Goal: Task Accomplishment & Management: Manage account settings

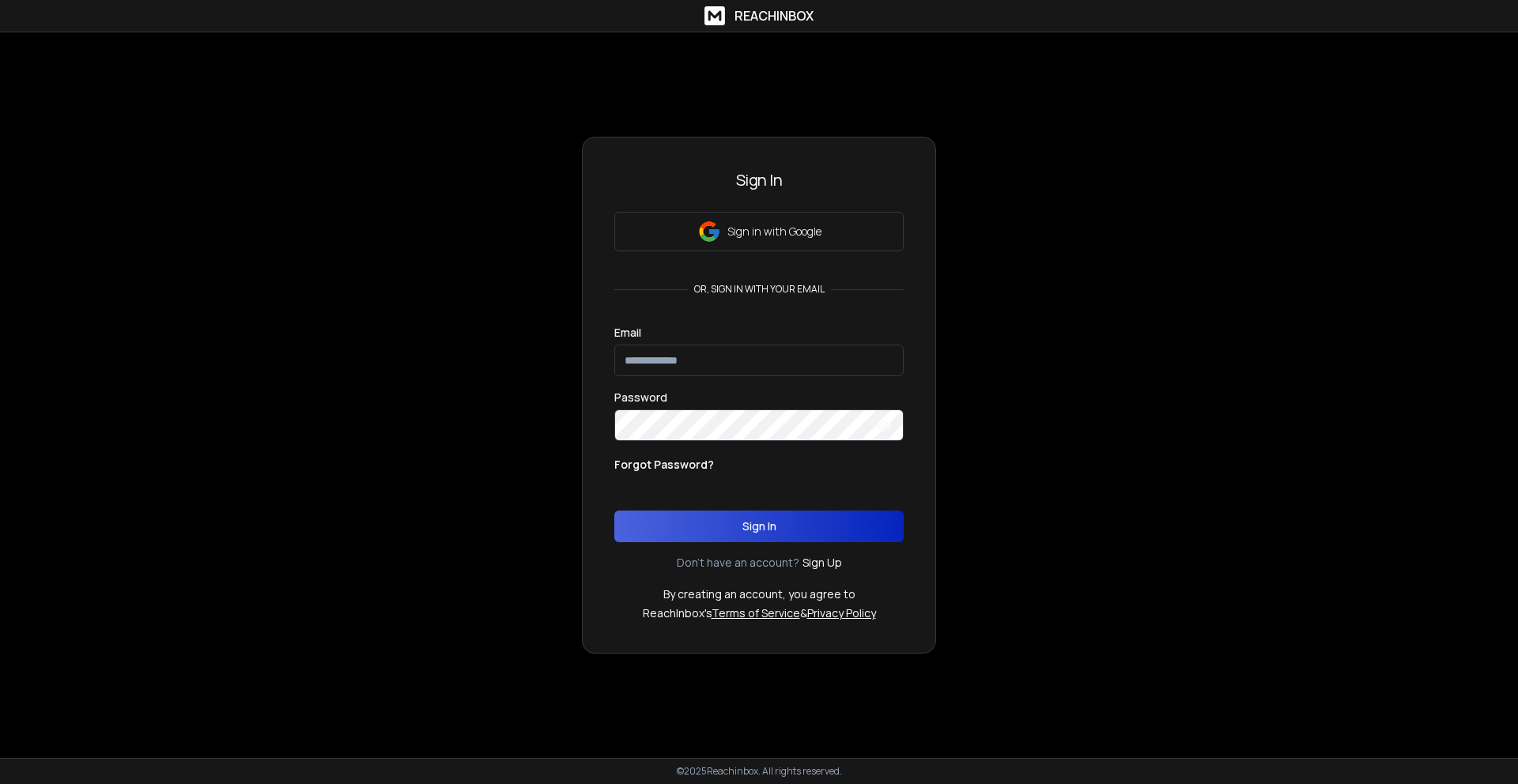
type input "**********"
click at [744, 525] on button "Sign In" at bounding box center [759, 526] width 289 height 31
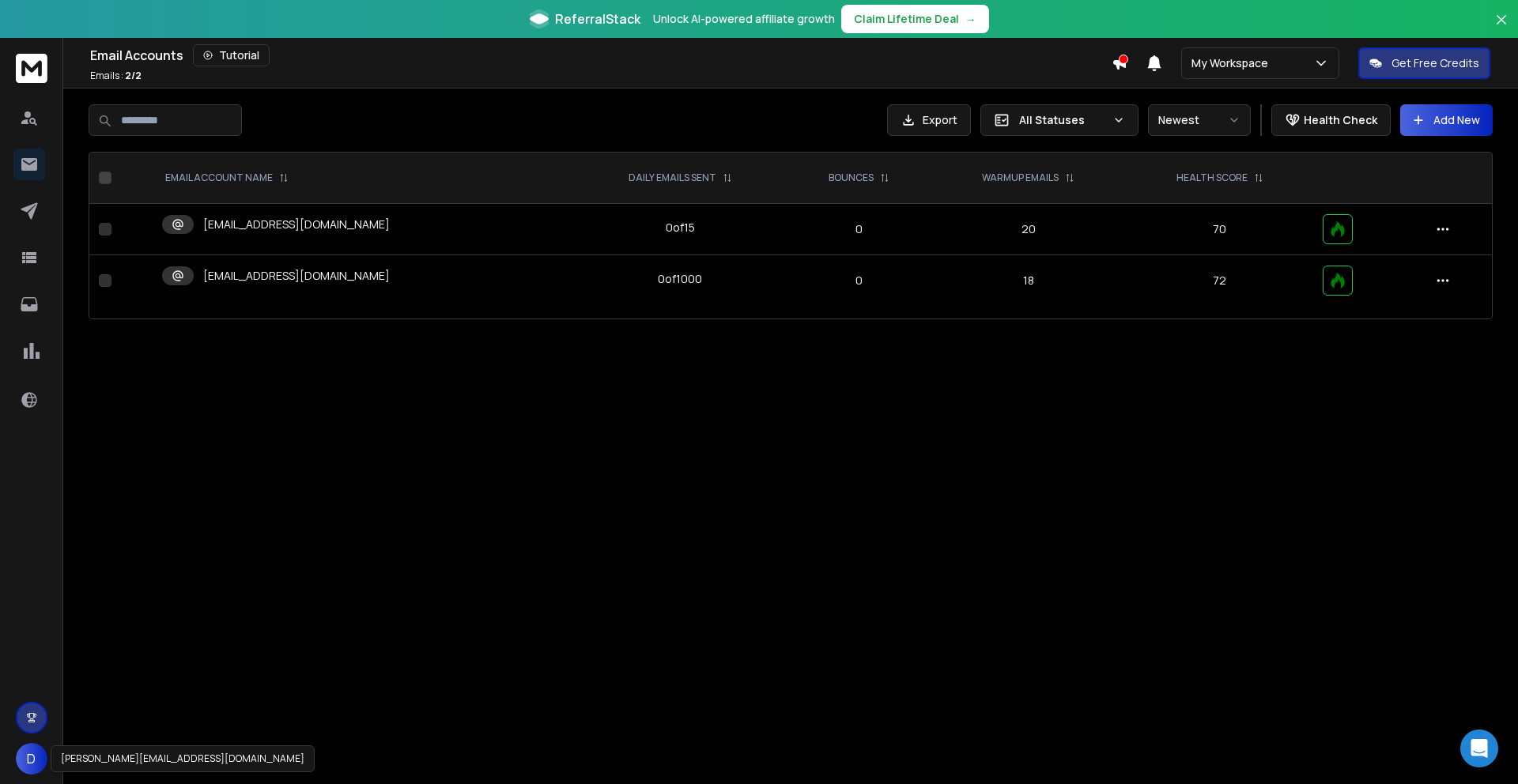
click at [29, 756] on span "D" at bounding box center [31, 758] width 31 height 31
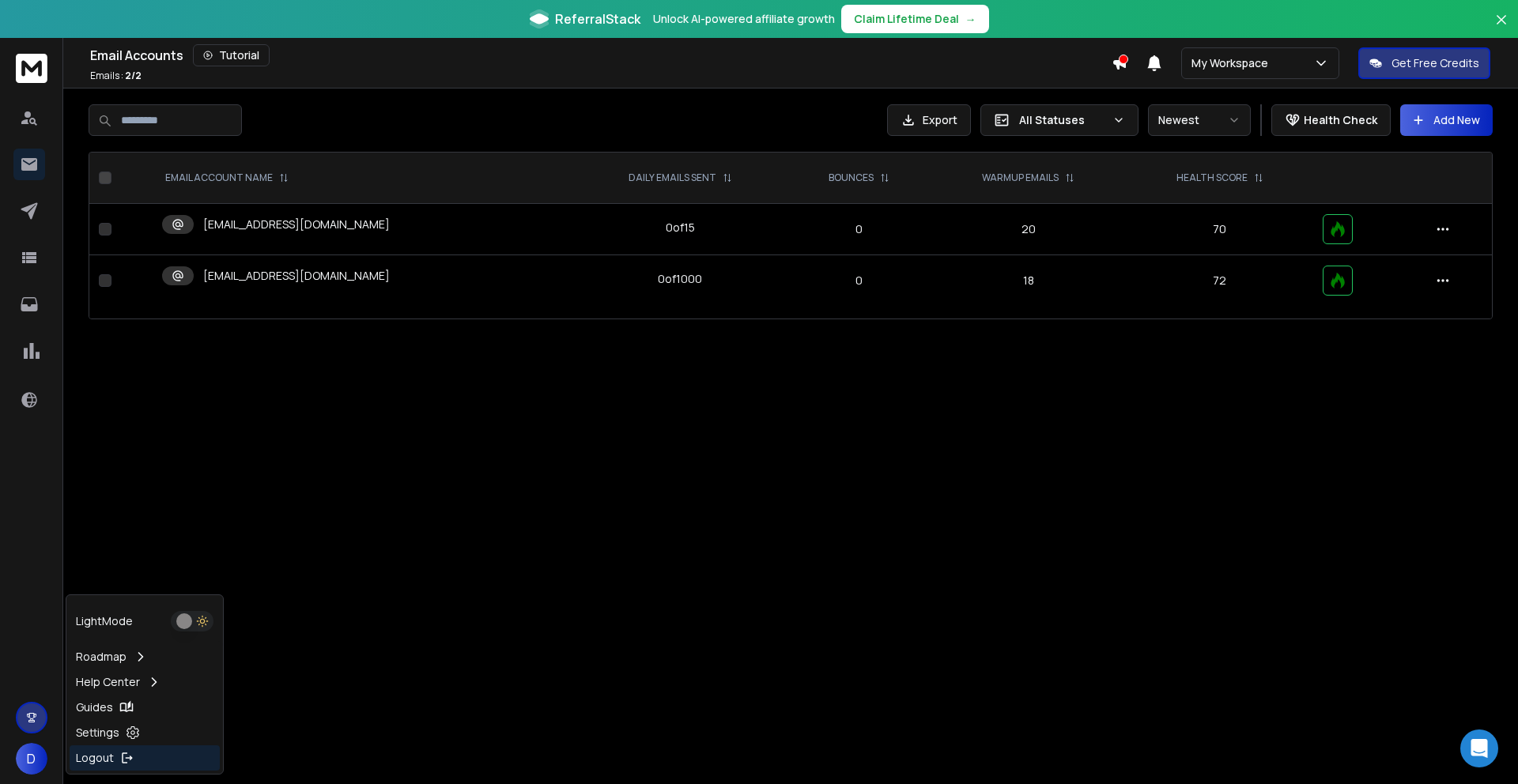
click at [97, 757] on p "Logout" at bounding box center [95, 758] width 38 height 16
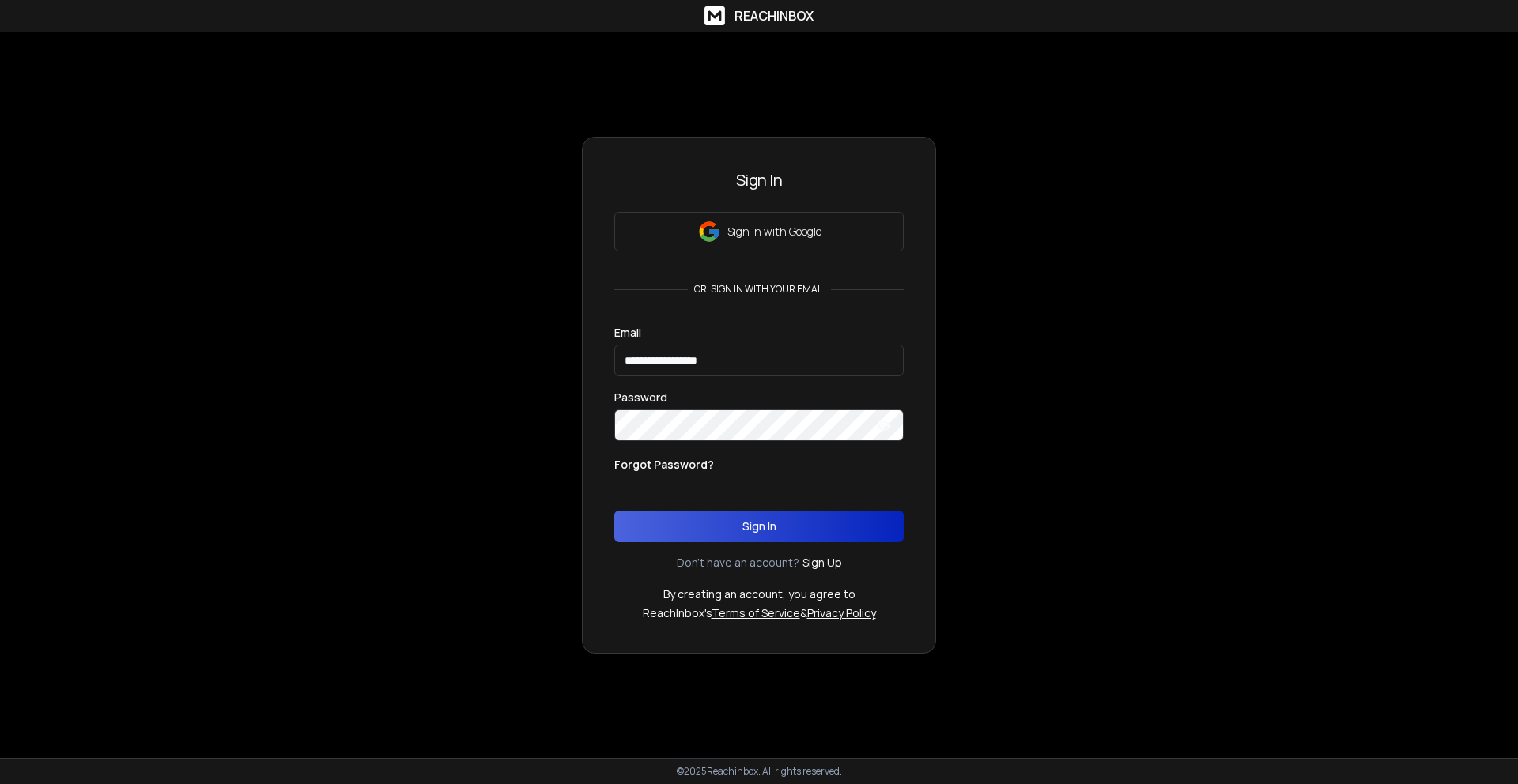
click at [754, 364] on input "**********" at bounding box center [759, 360] width 289 height 31
type input "**********"
click at [747, 530] on button "Sign In" at bounding box center [759, 526] width 289 height 31
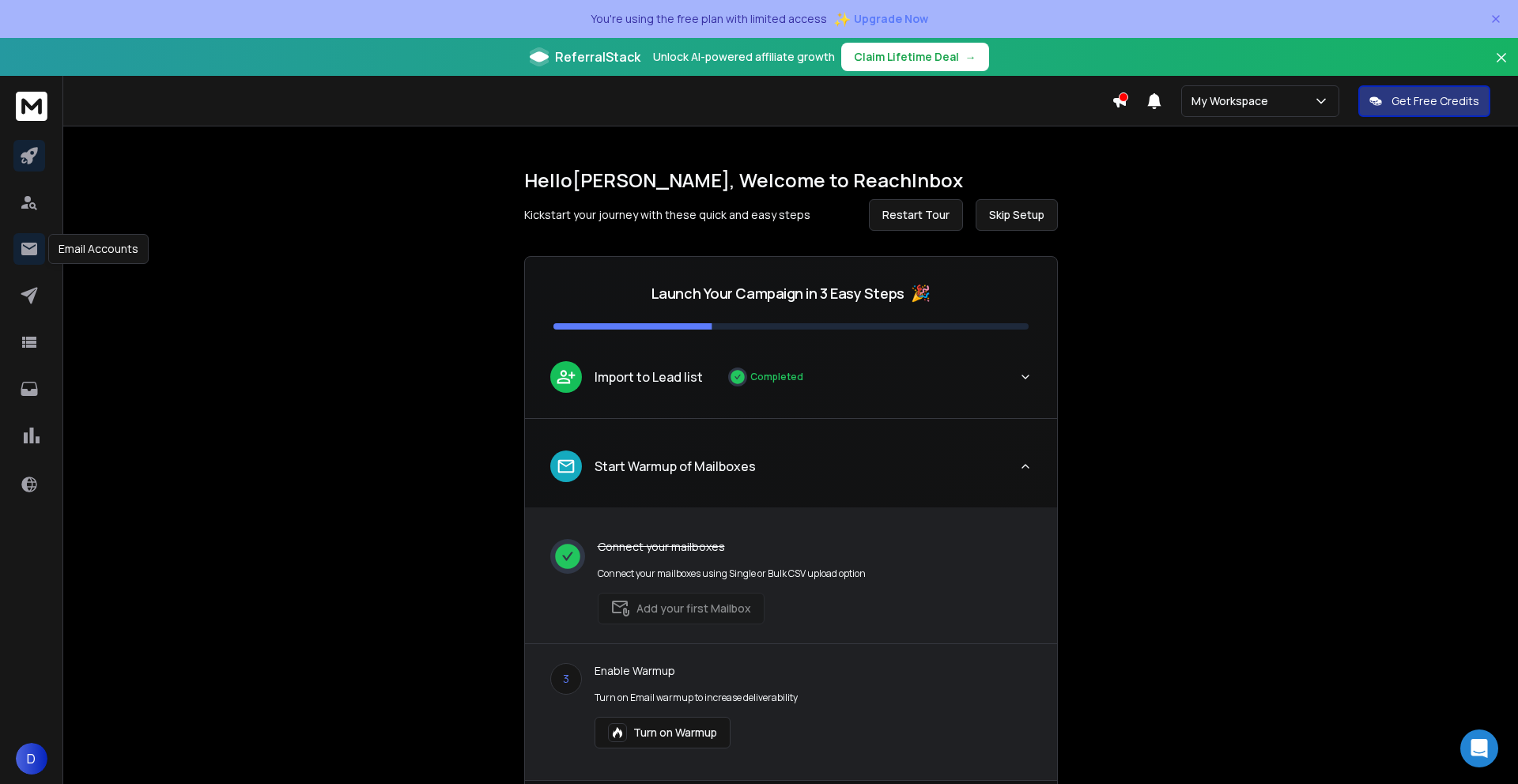
click at [30, 254] on icon at bounding box center [29, 249] width 16 height 13
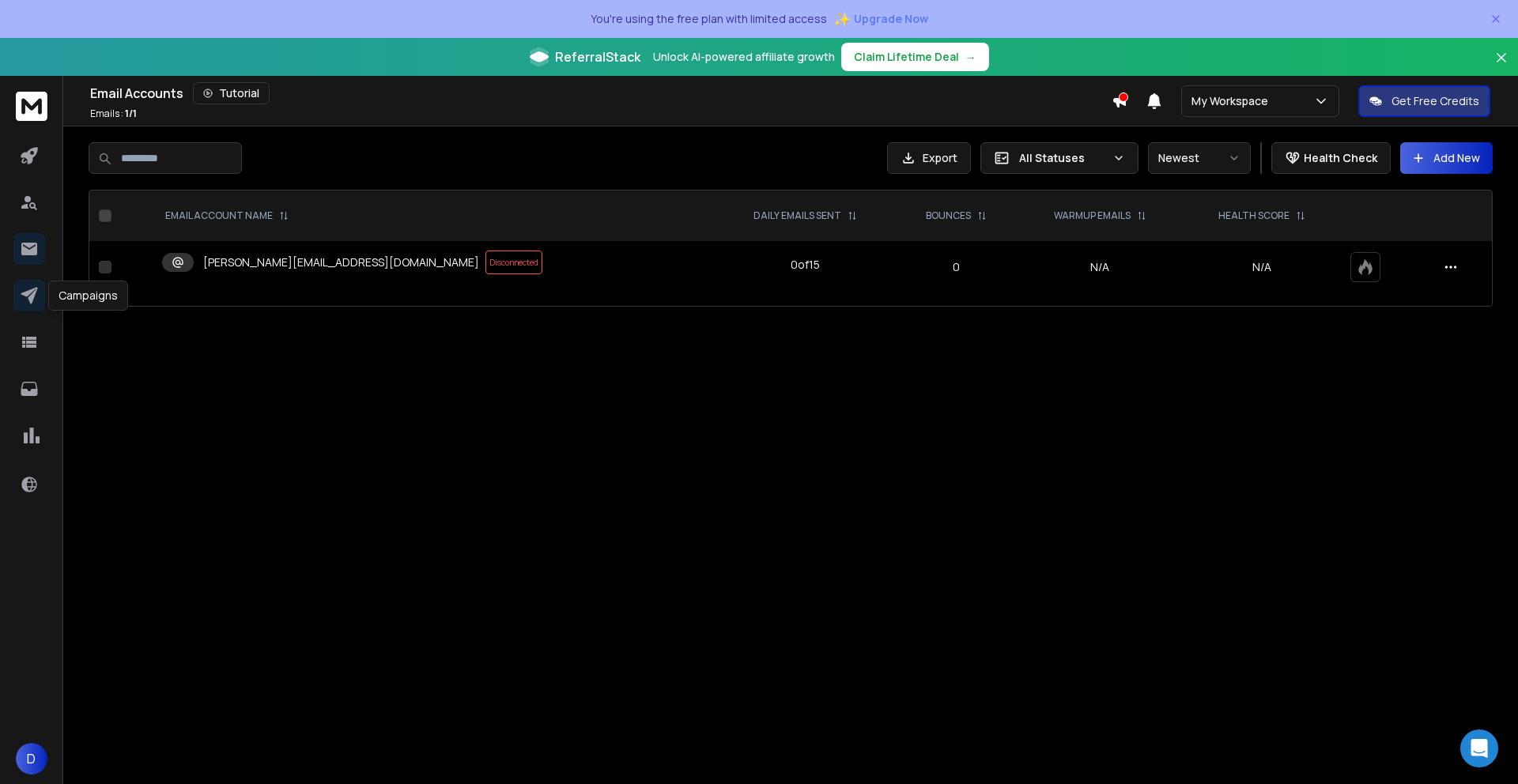
click at [27, 294] on icon at bounding box center [29, 296] width 17 height 17
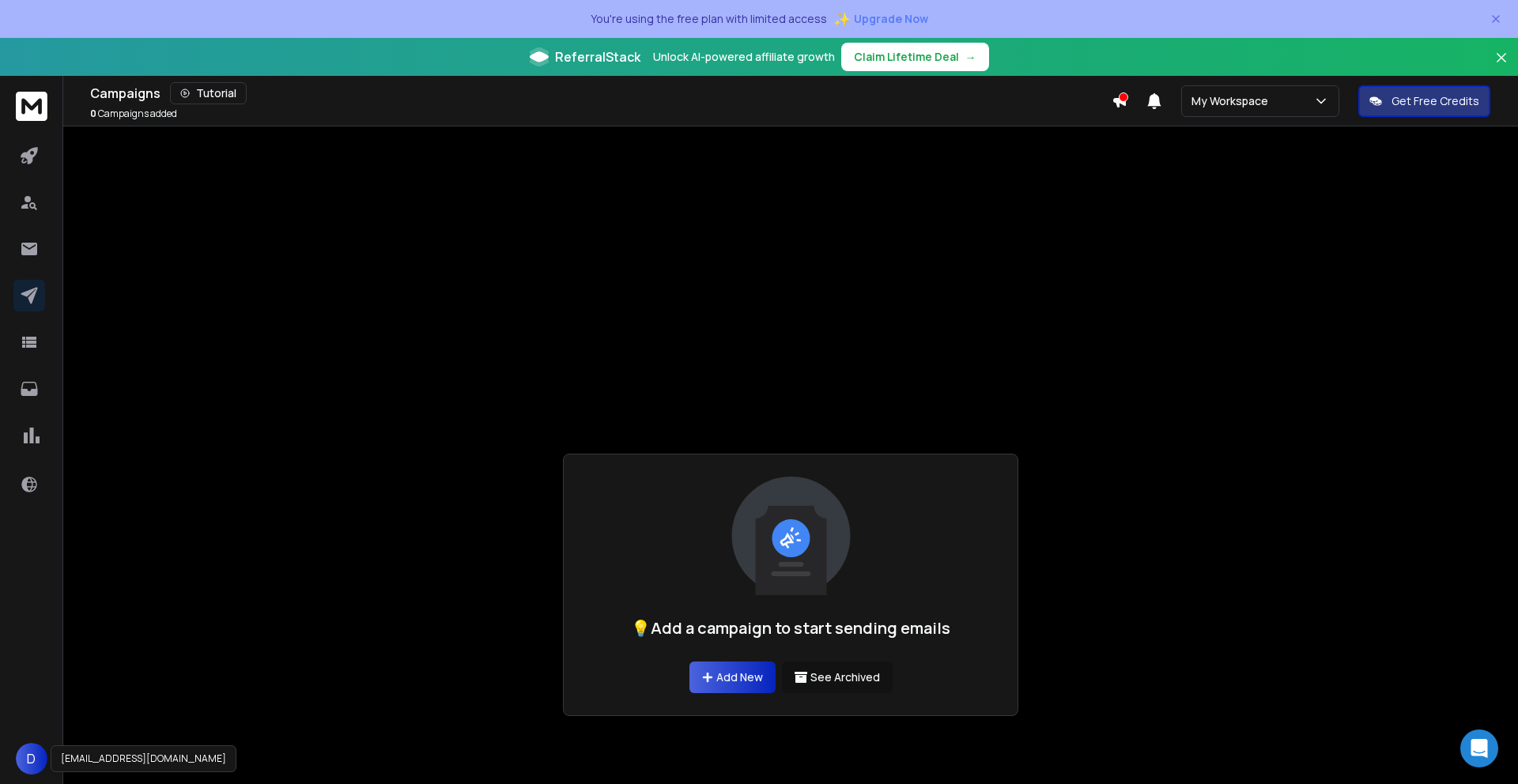
click at [32, 752] on span "D" at bounding box center [31, 758] width 31 height 31
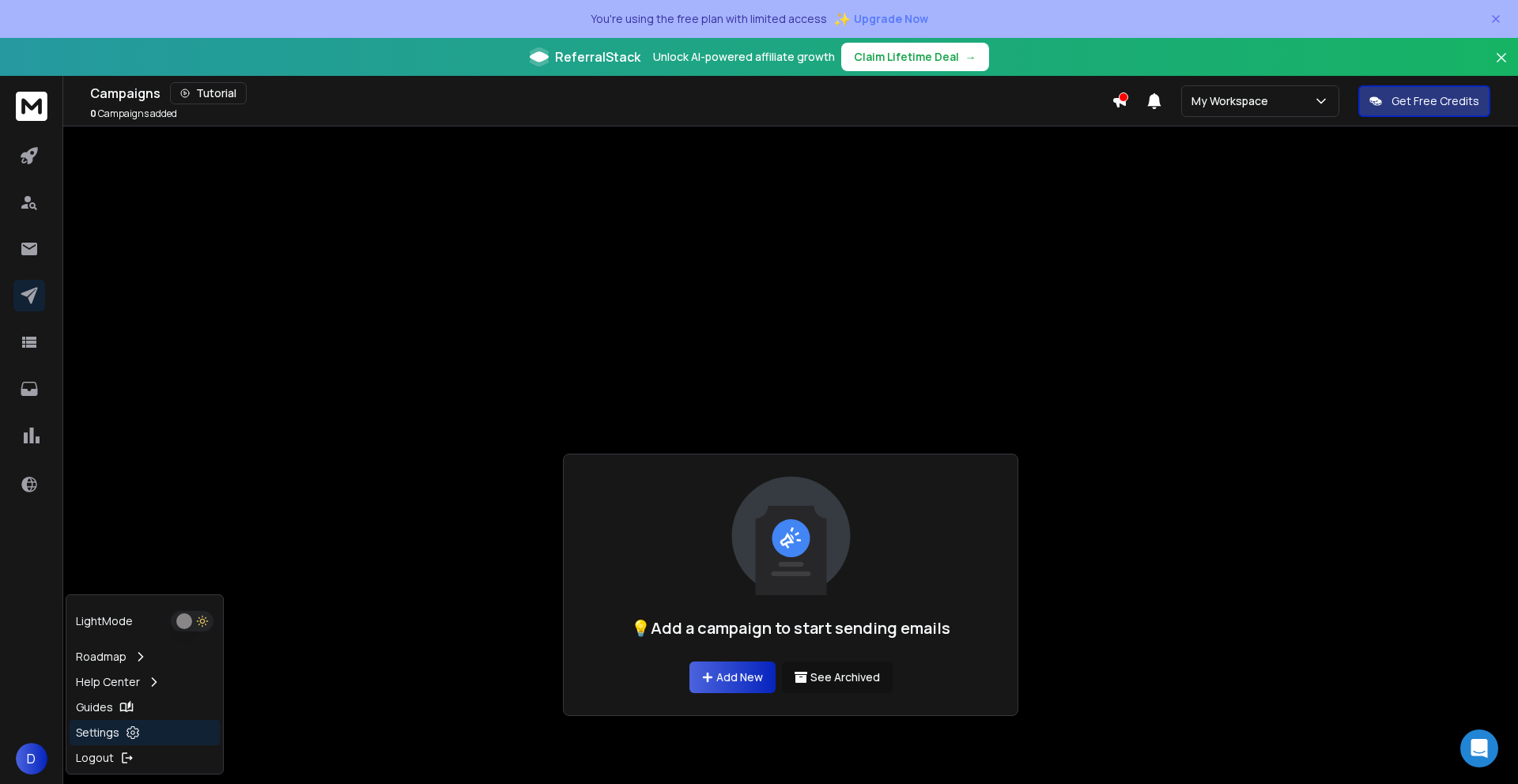
click at [104, 736] on p "Settings" at bounding box center [97, 733] width 44 height 16
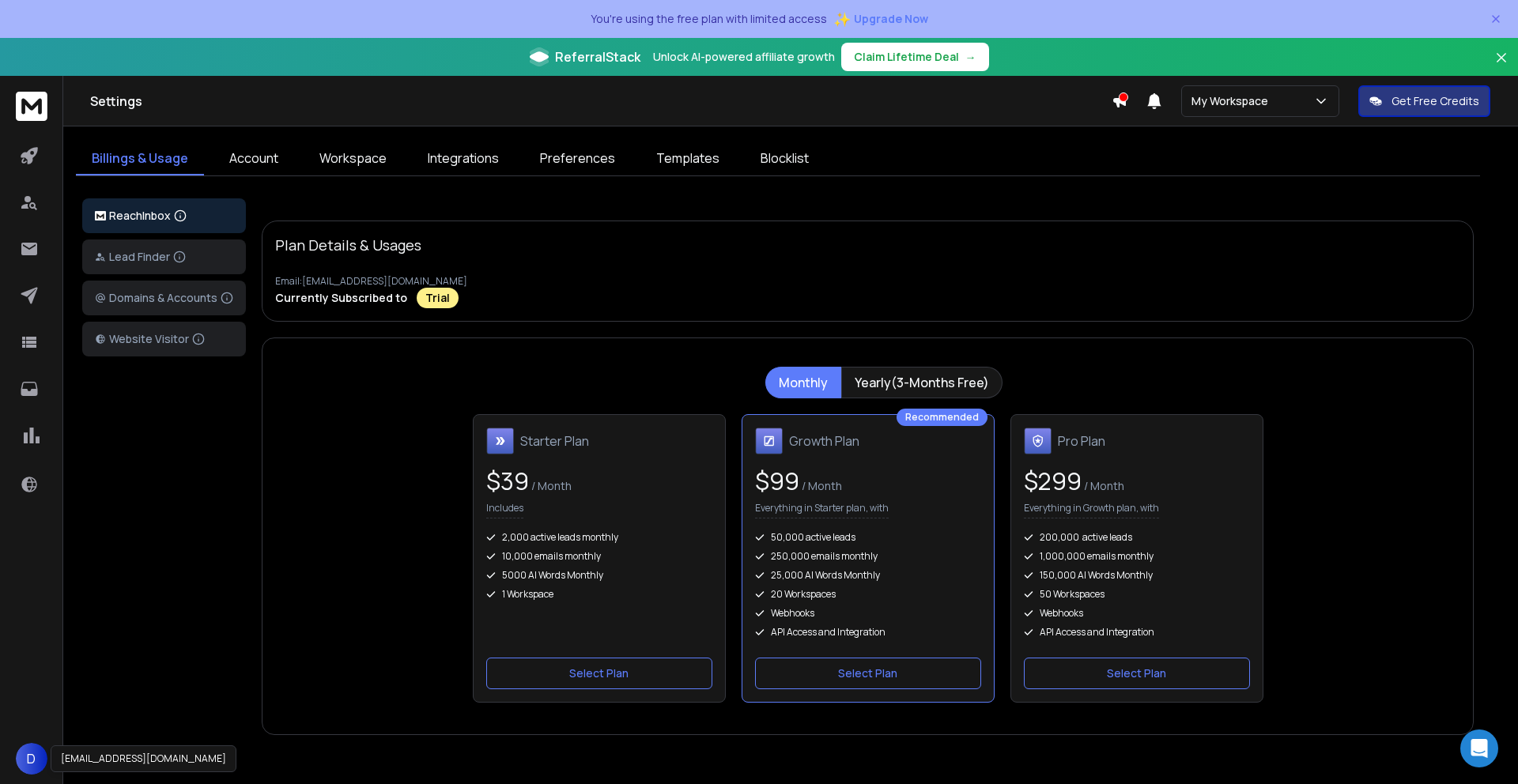
click at [38, 762] on span "D" at bounding box center [31, 758] width 31 height 31
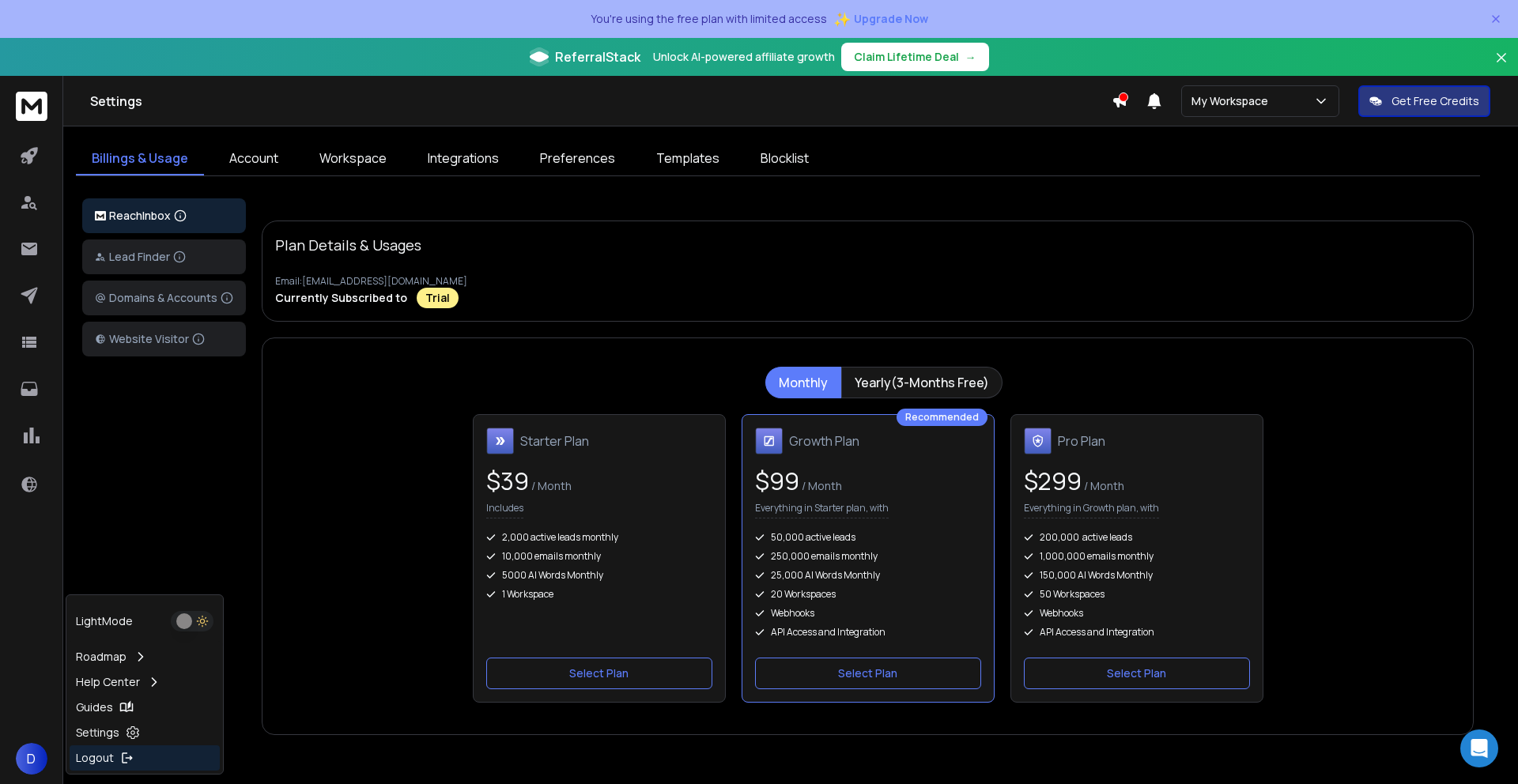
click at [103, 758] on p "Logout" at bounding box center [95, 758] width 38 height 16
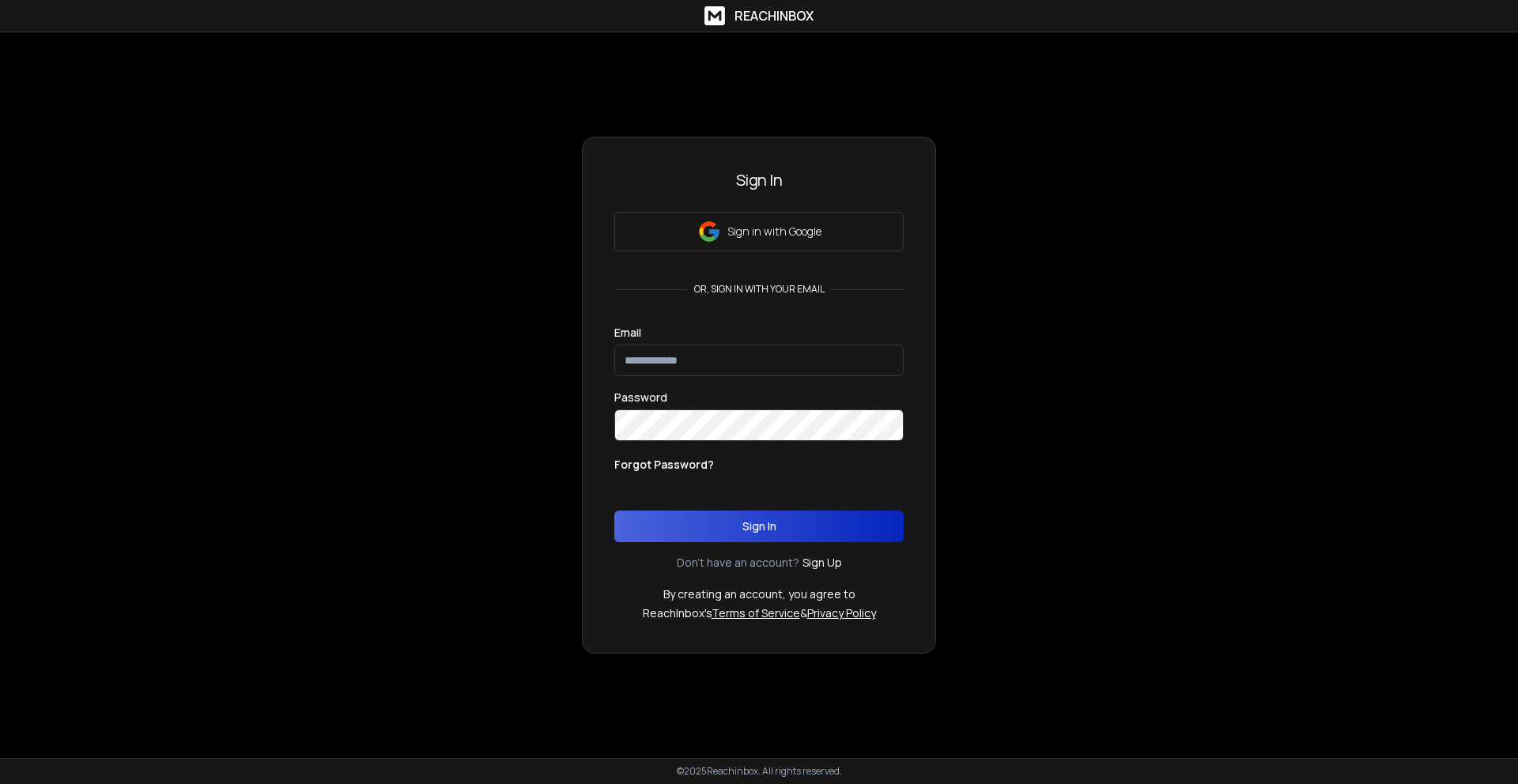
type input "**********"
click at [766, 512] on button "Sign In" at bounding box center [759, 526] width 289 height 31
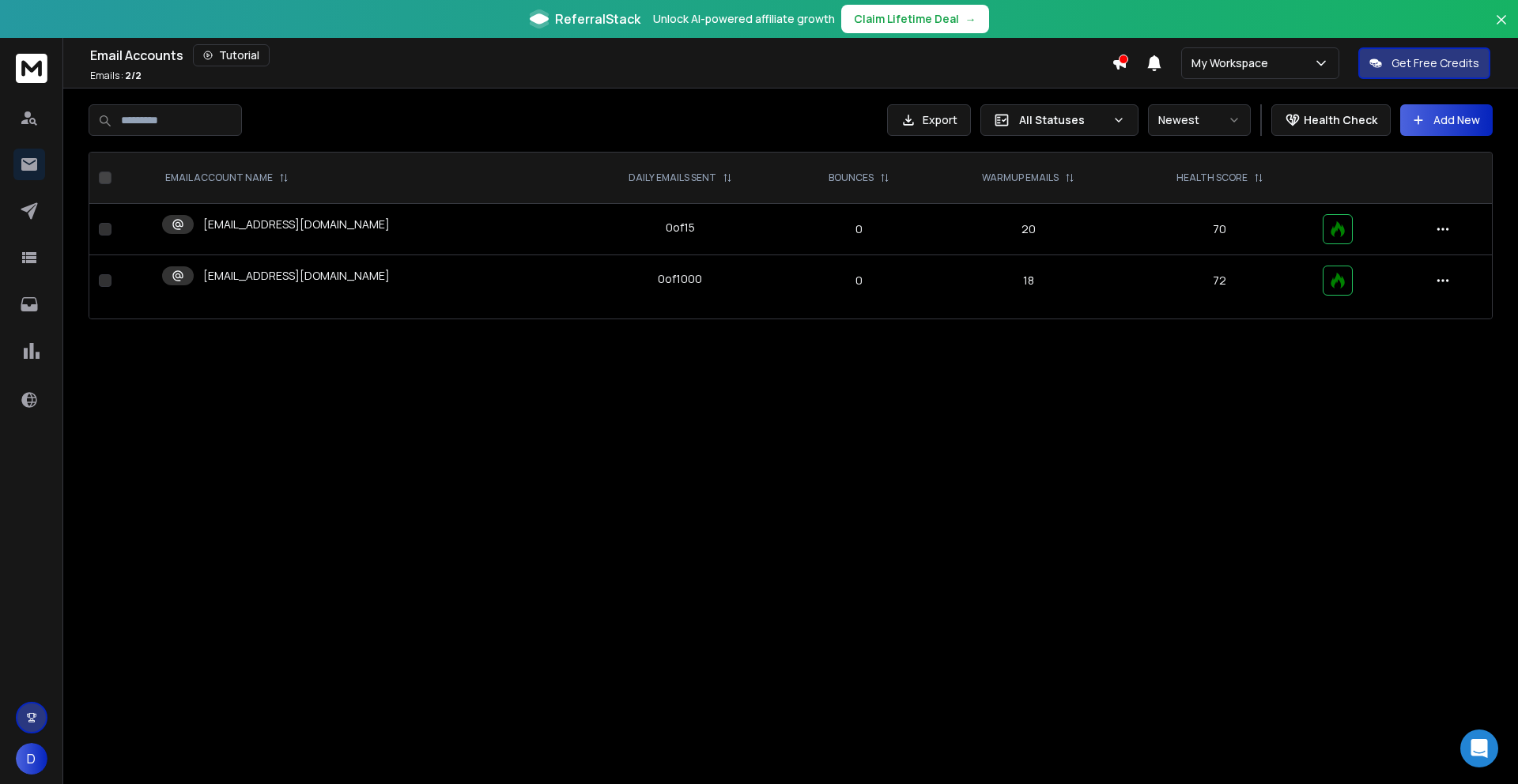
click at [222, 276] on p "[EMAIL_ADDRESS][DOMAIN_NAME]" at bounding box center [296, 276] width 187 height 16
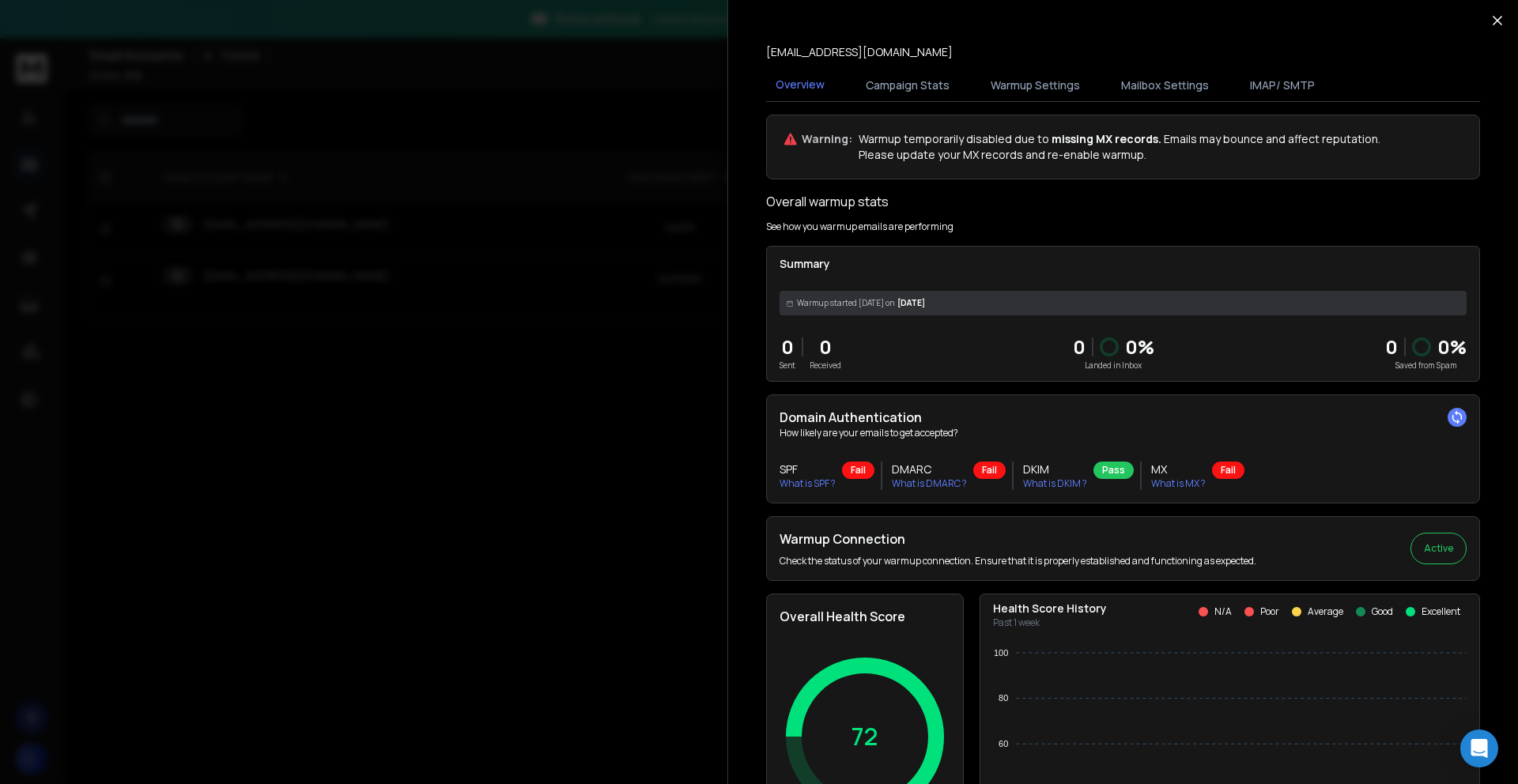
click at [1494, 22] on icon "button" at bounding box center [1497, 21] width 8 height 8
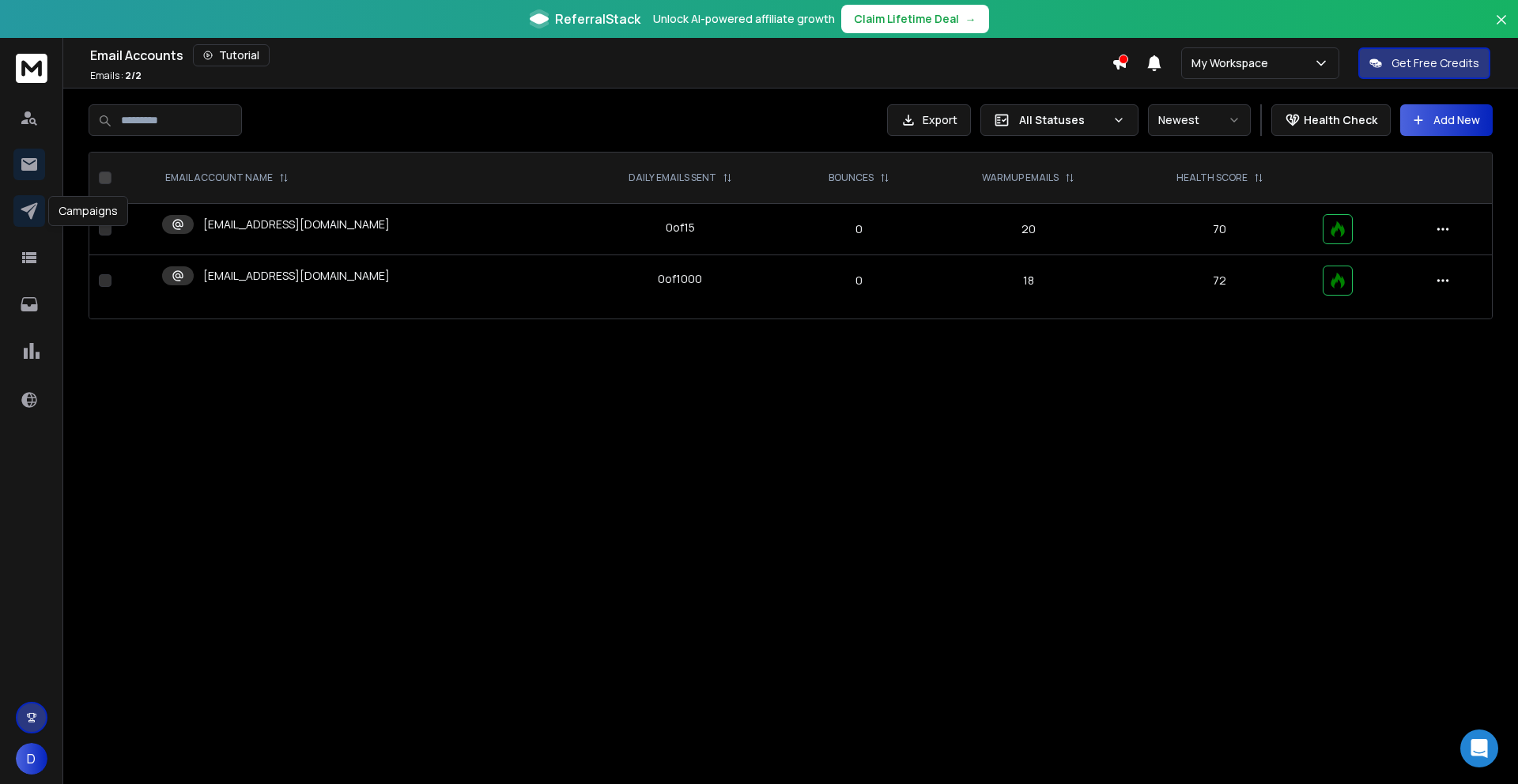
click at [29, 213] on icon at bounding box center [29, 212] width 17 height 17
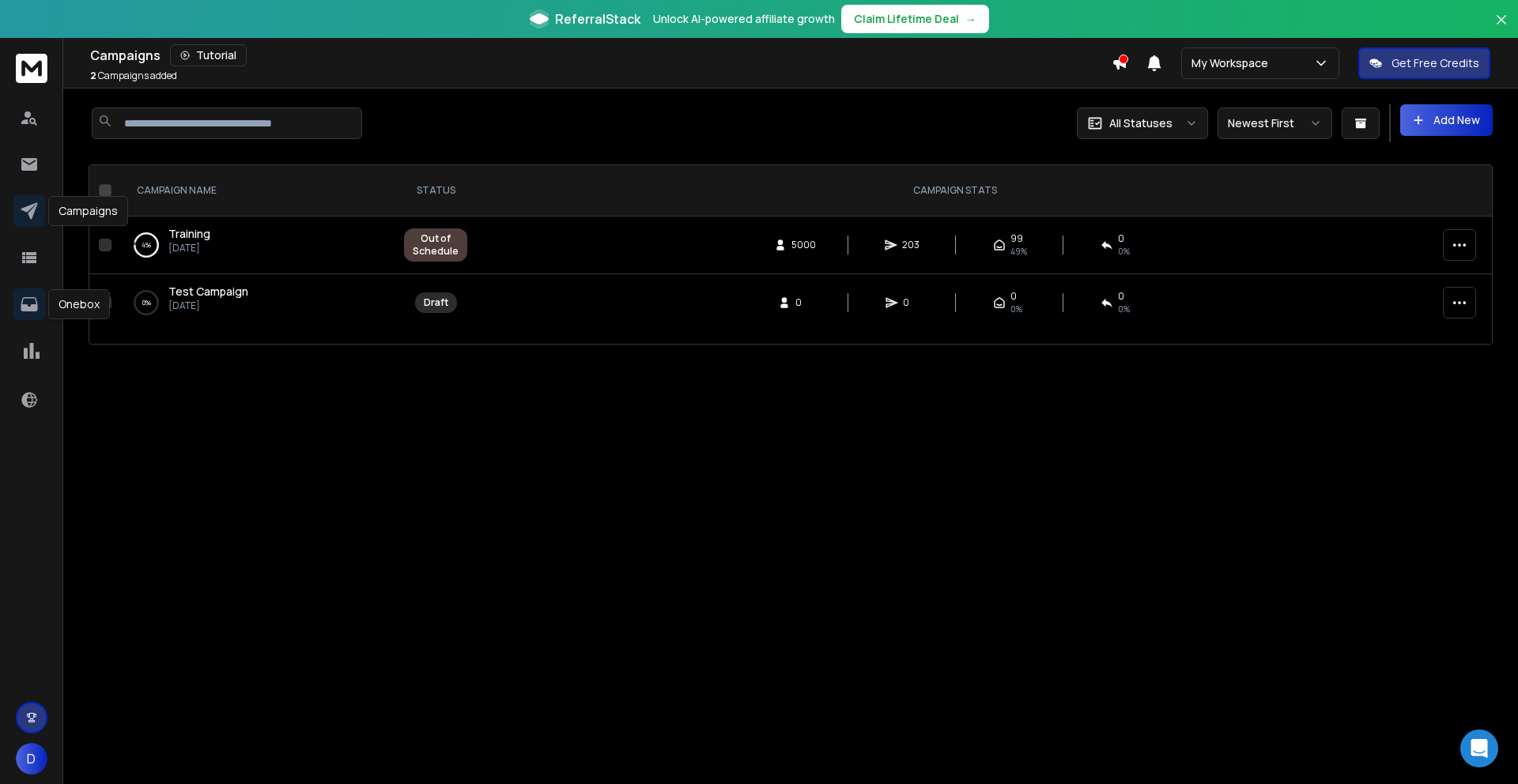
click at [30, 300] on icon at bounding box center [29, 304] width 19 height 19
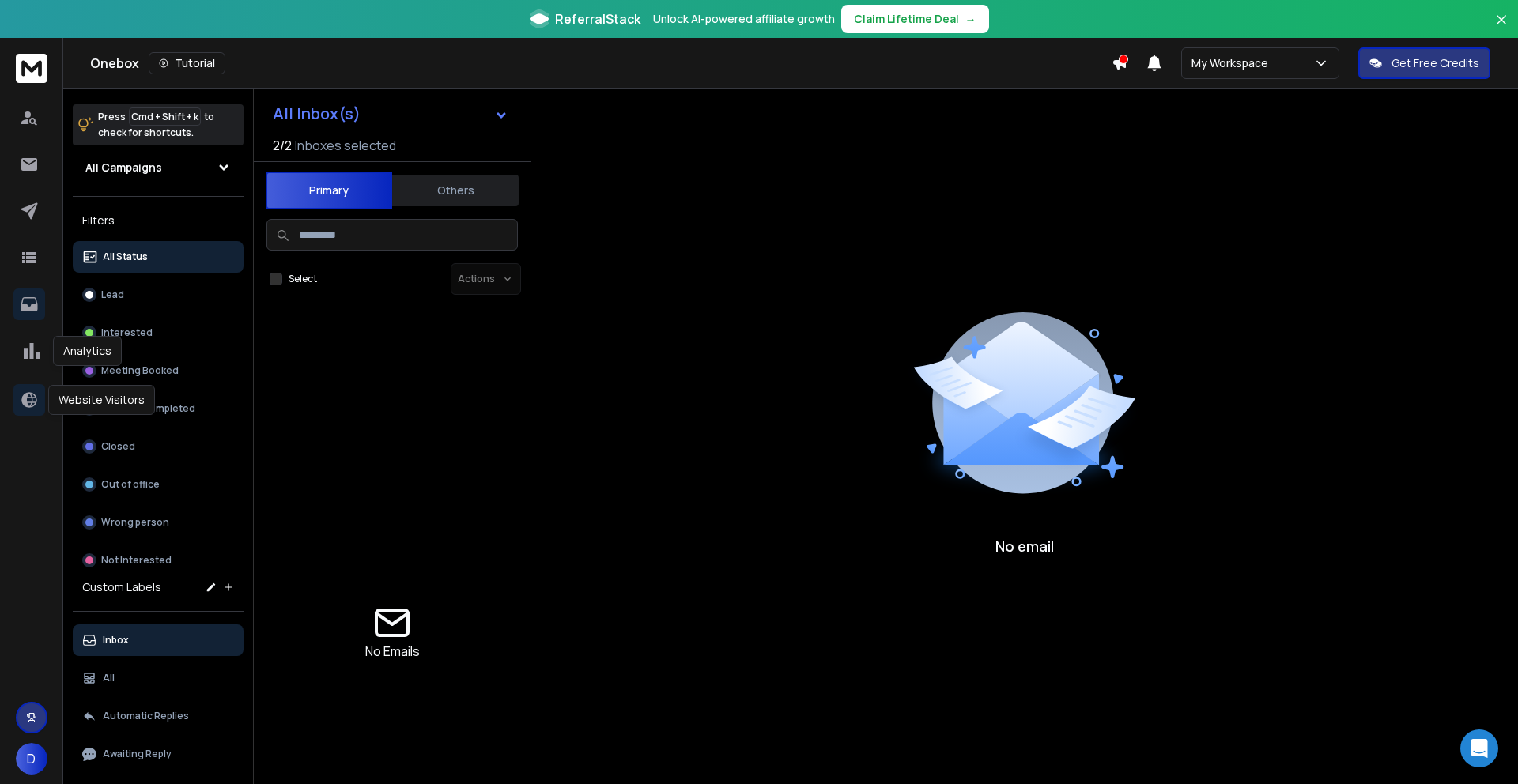
click at [33, 403] on icon at bounding box center [29, 400] width 16 height 16
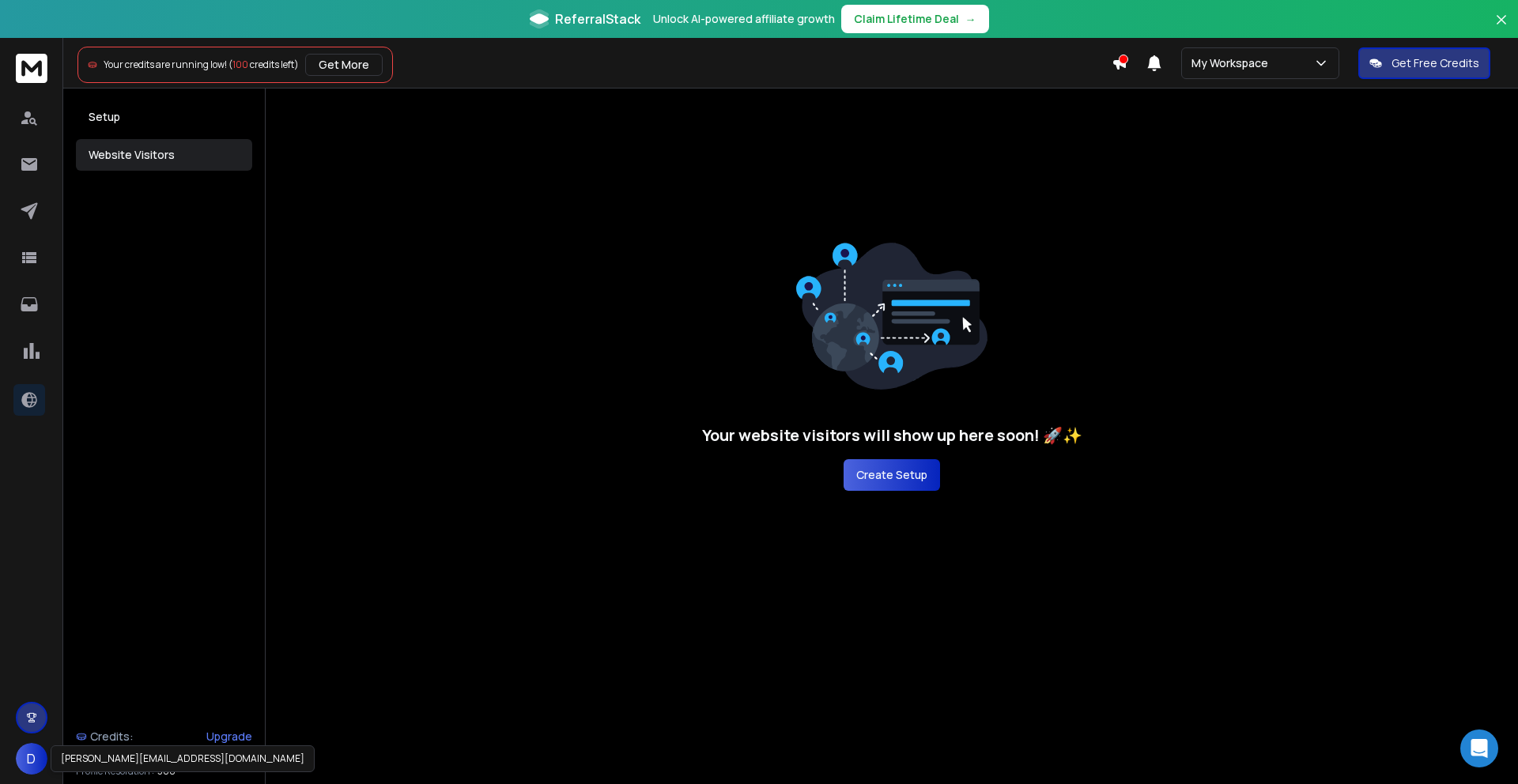
click at [28, 757] on span "D" at bounding box center [31, 758] width 31 height 31
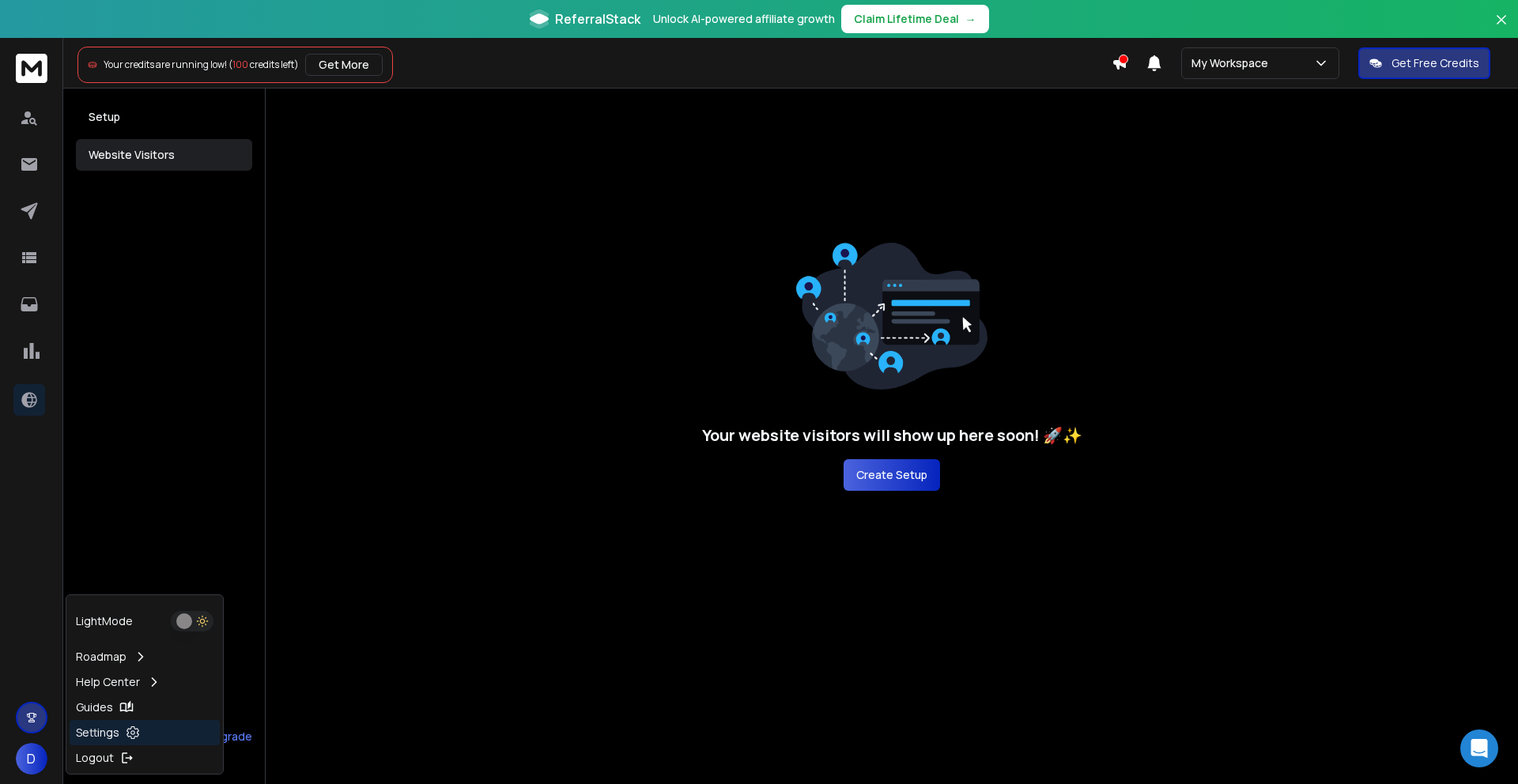
click at [117, 730] on p "Settings" at bounding box center [97, 733] width 44 height 16
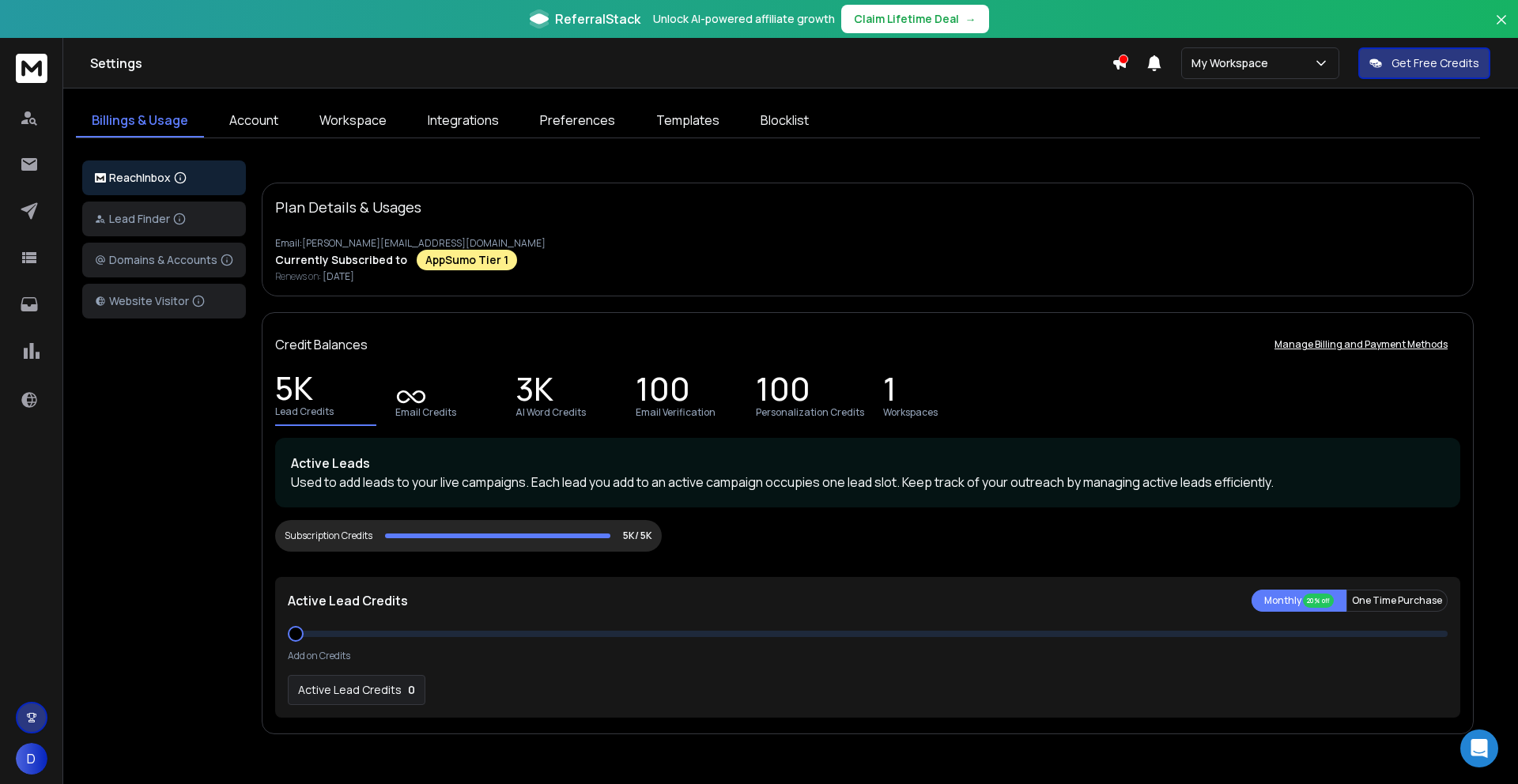
click at [169, 257] on button "Domains & Accounts" at bounding box center [163, 260] width 163 height 35
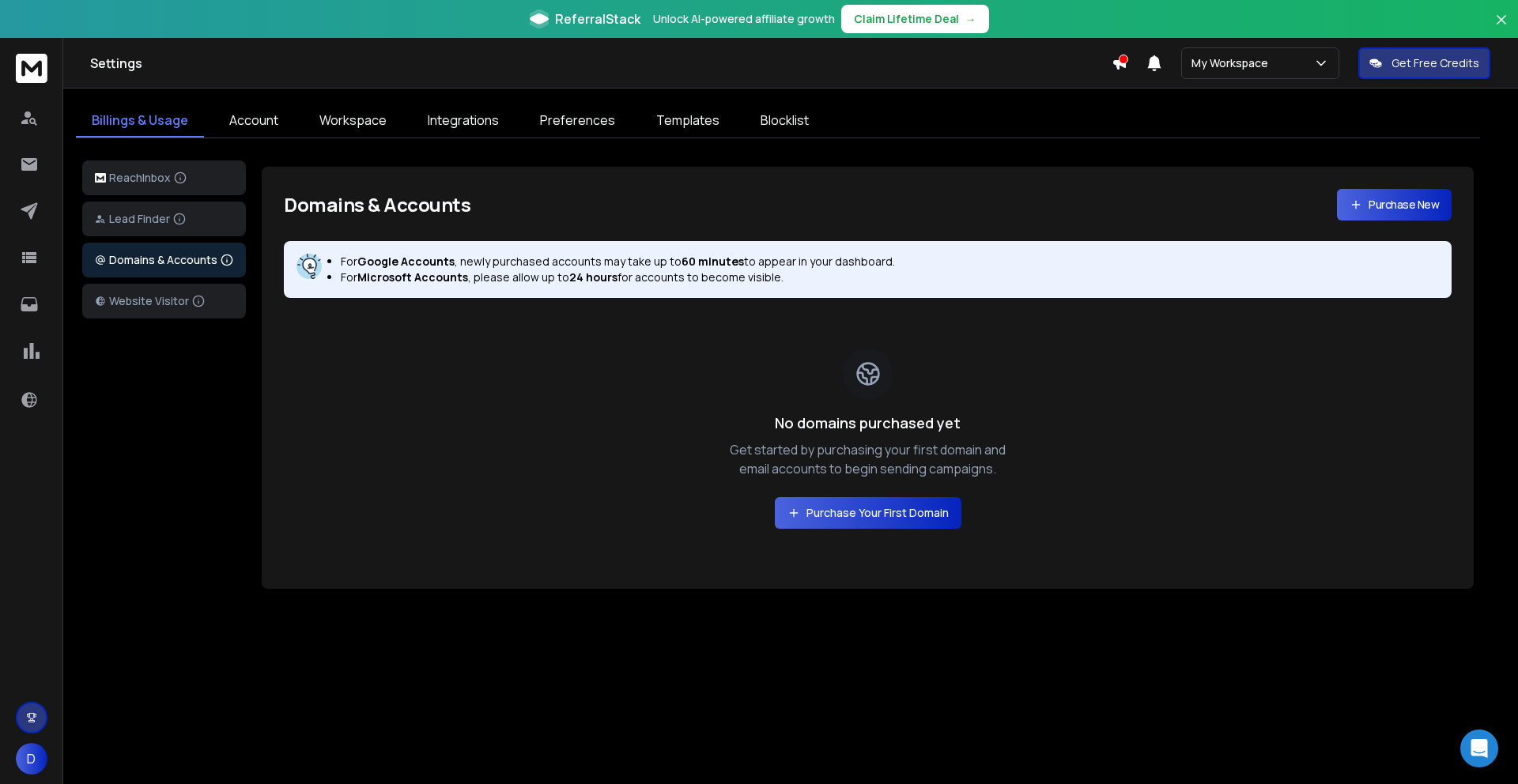
click at [240, 115] on link "Account" at bounding box center [254, 121] width 80 height 33
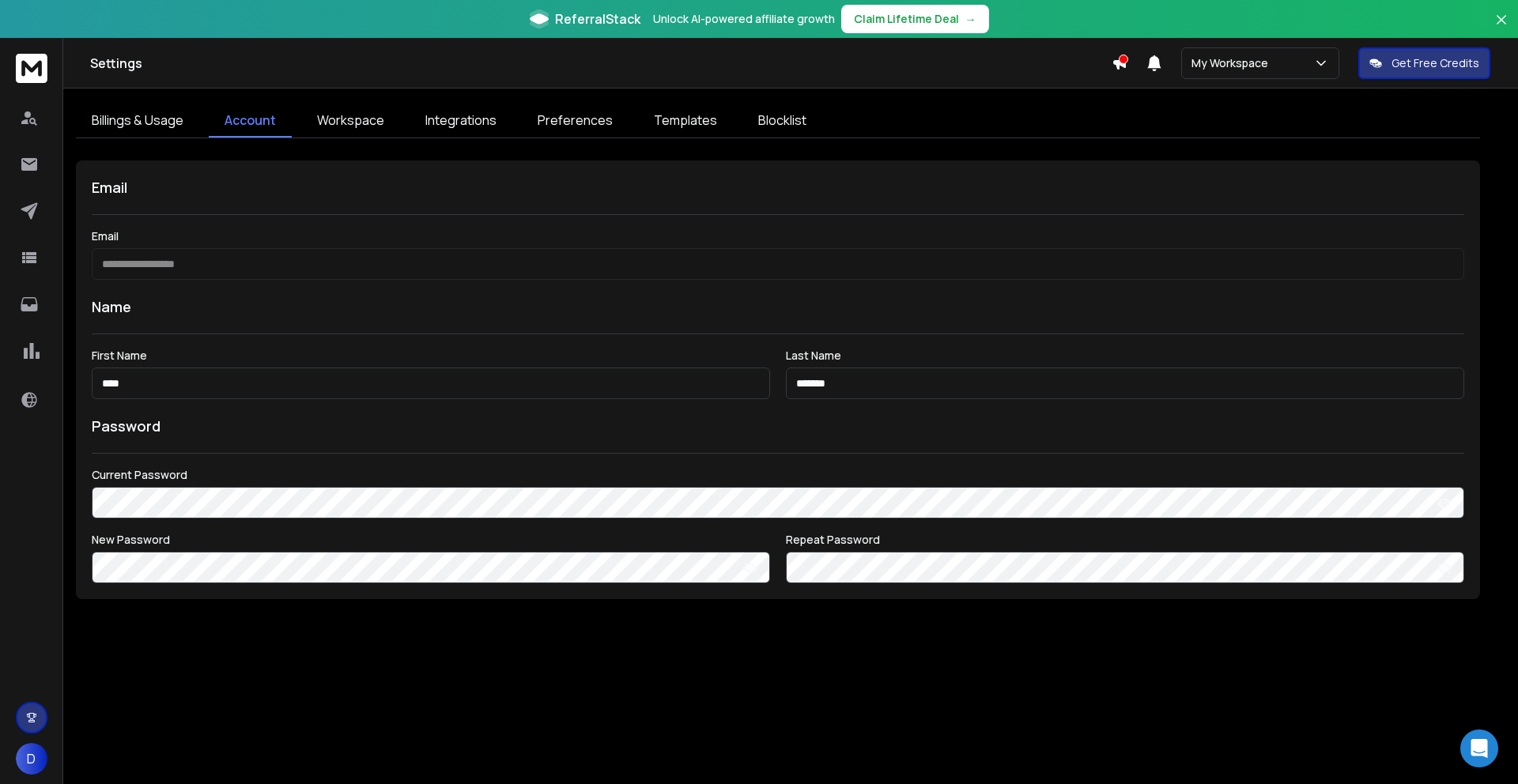
click at [368, 118] on link "Workspace" at bounding box center [350, 121] width 99 height 33
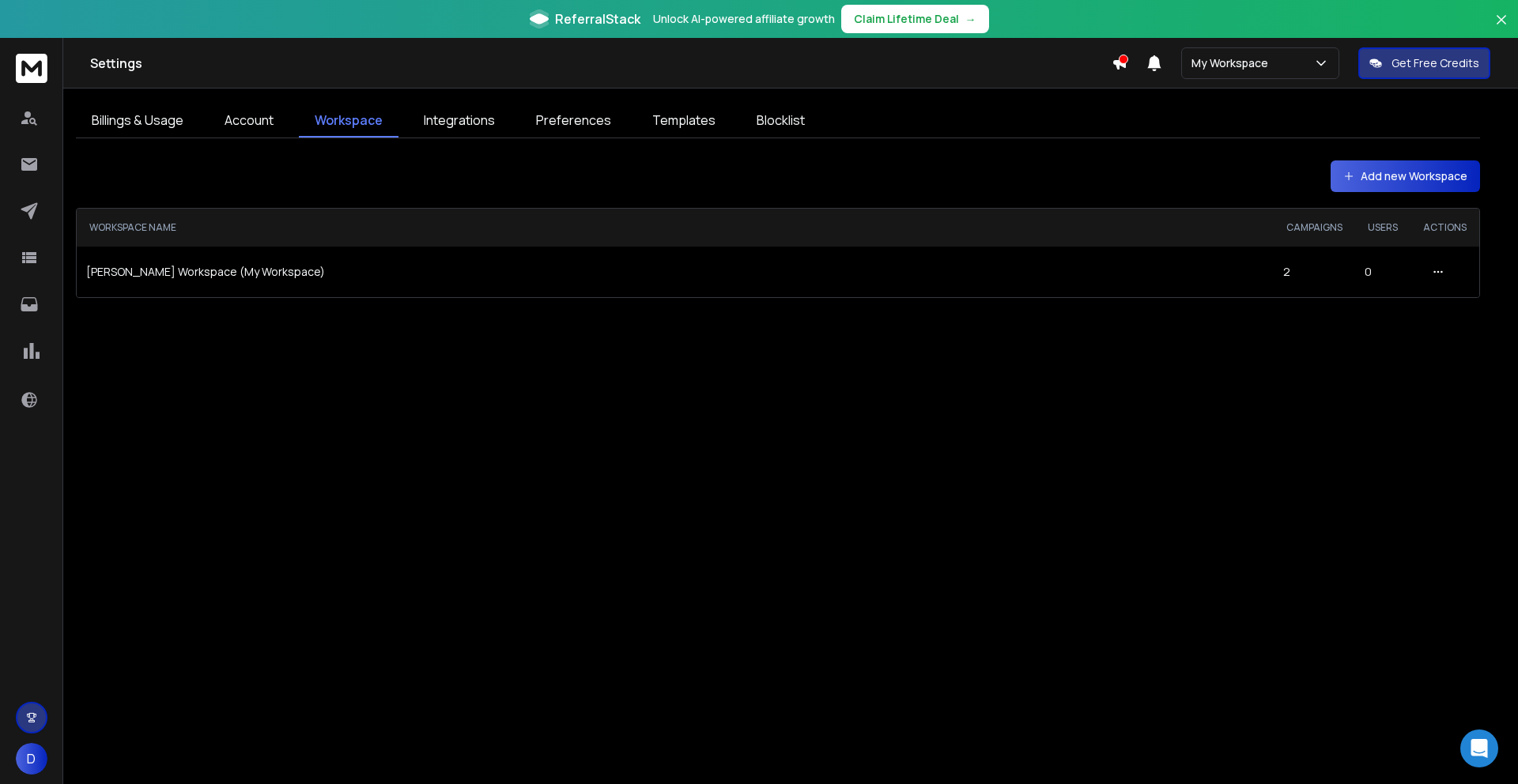
click at [459, 129] on link "Integrations" at bounding box center [459, 121] width 103 height 33
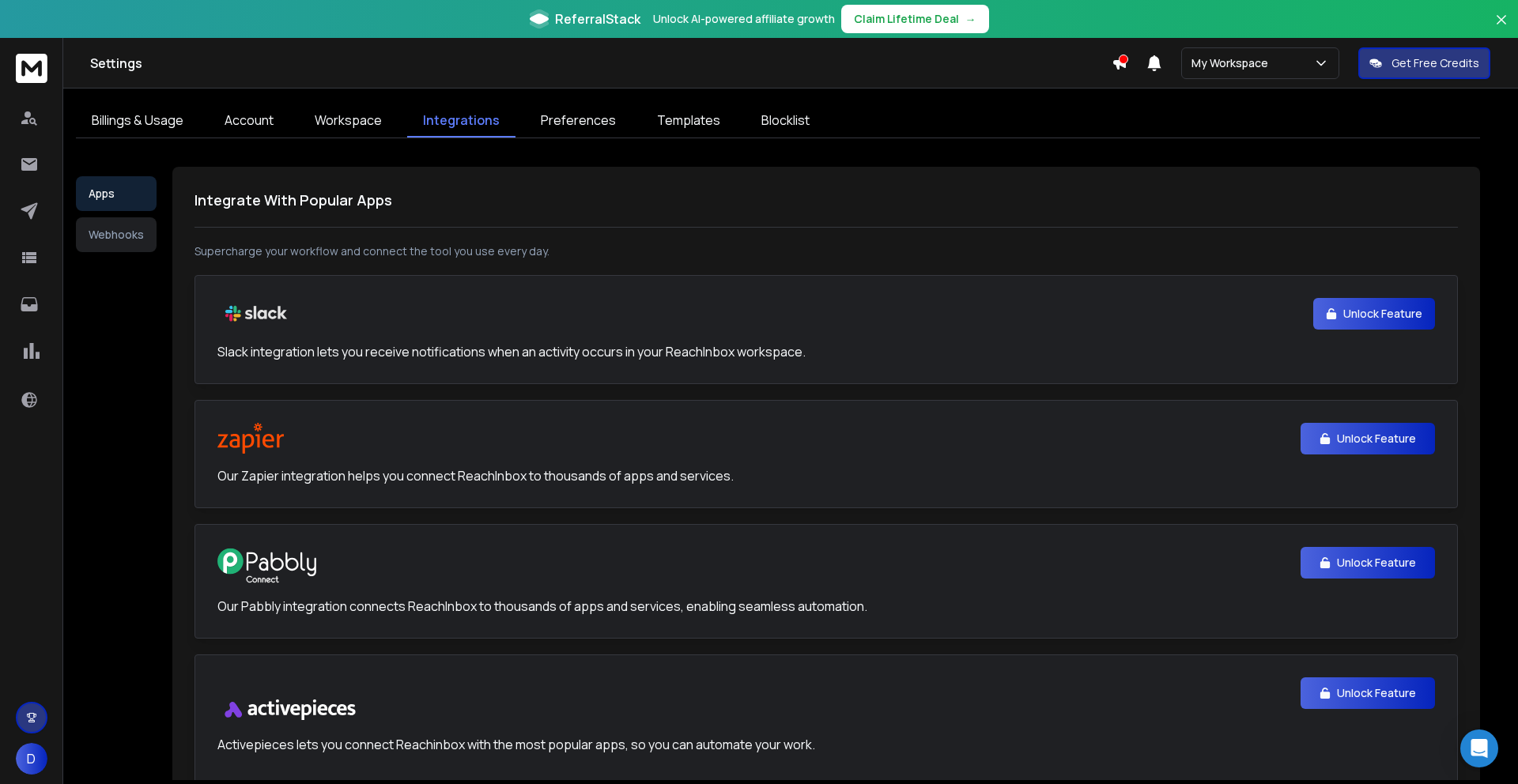
click at [614, 127] on link "Preferences" at bounding box center [579, 121] width 107 height 33
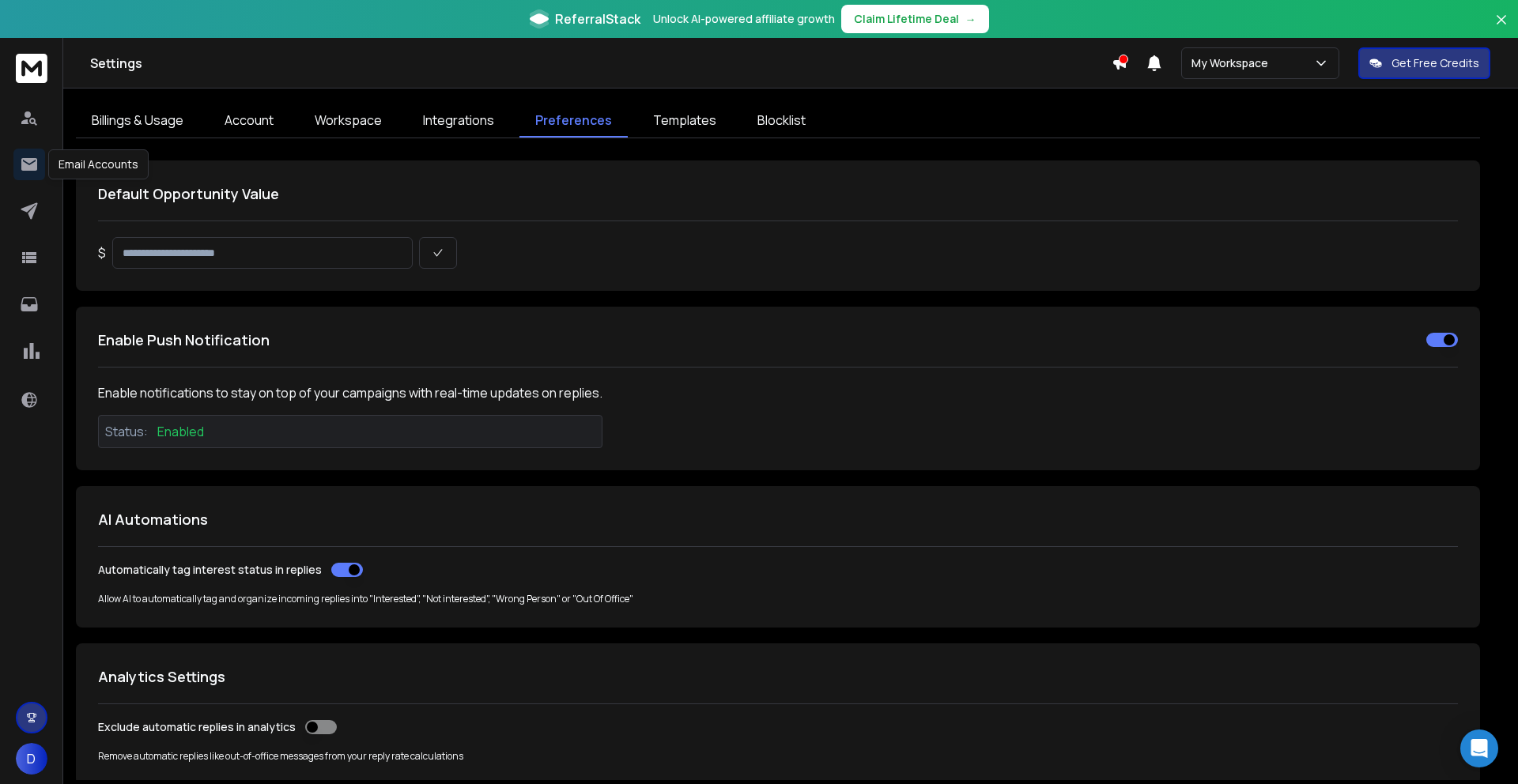
click at [28, 162] on icon at bounding box center [29, 164] width 16 height 13
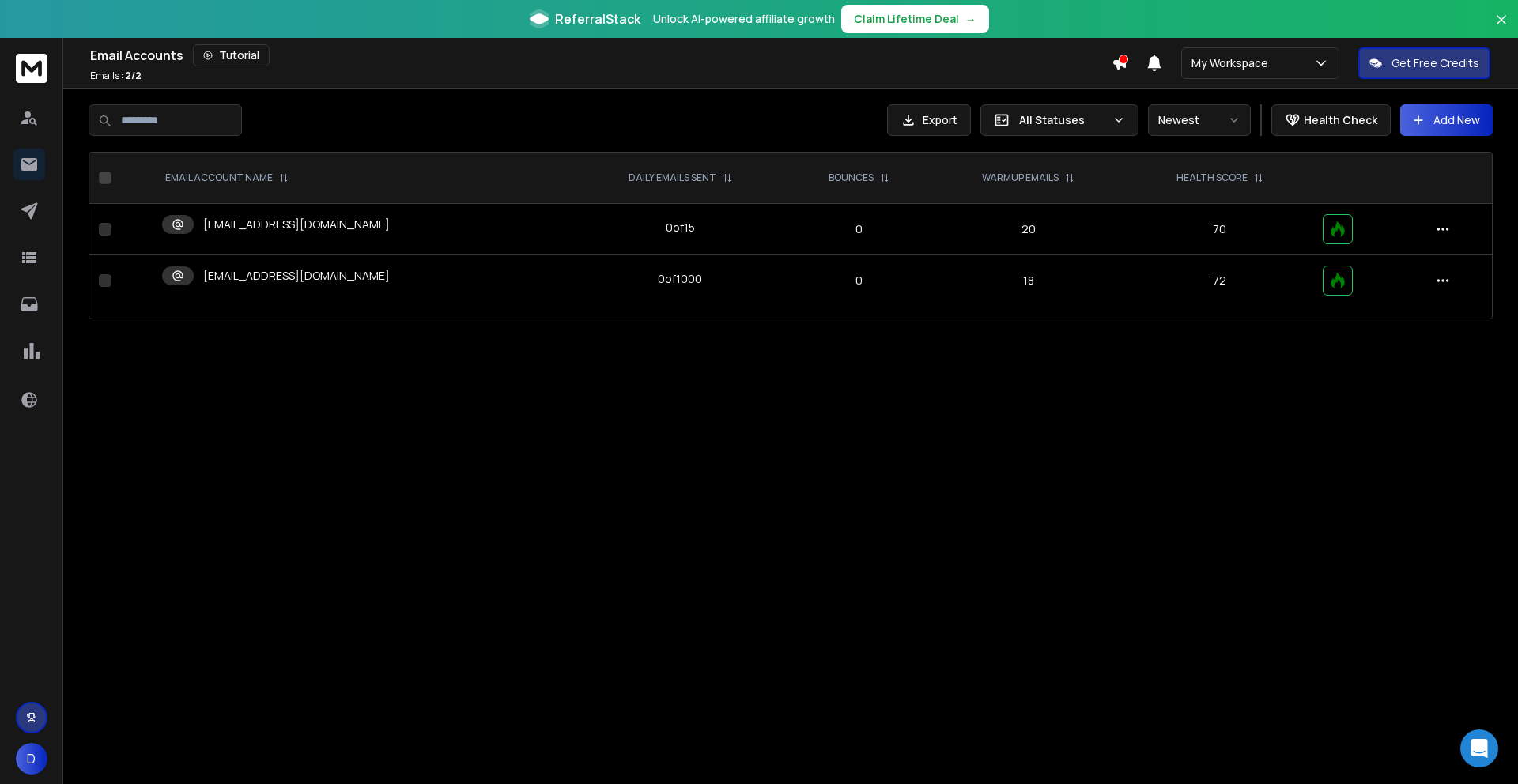
click at [1463, 122] on button "Add New" at bounding box center [1447, 120] width 93 height 31
